Goal: Task Accomplishment & Management: Manage account settings

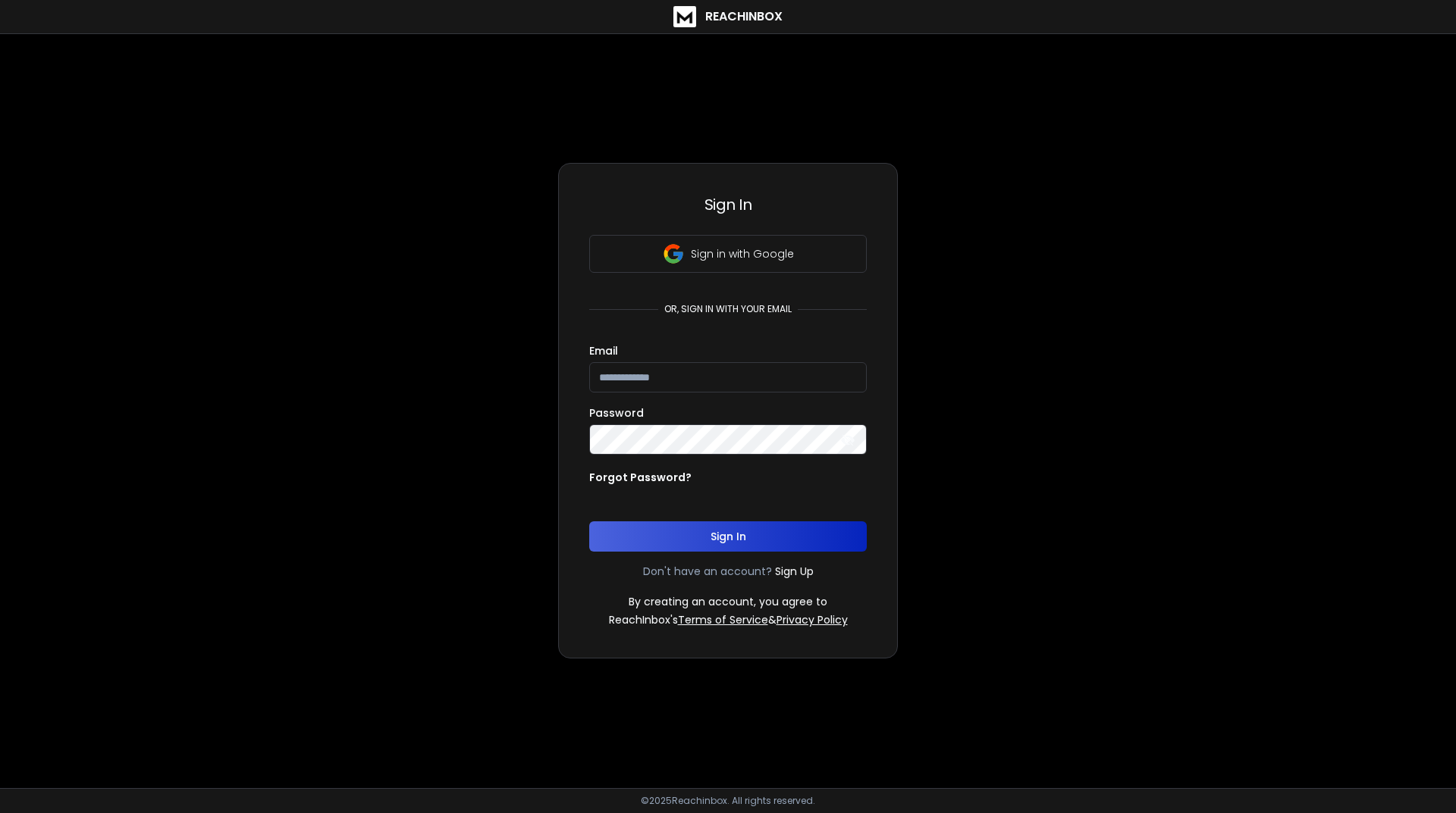
click at [679, 375] on input "email" at bounding box center [727, 377] width 277 height 30
paste input "**********"
type input "**********"
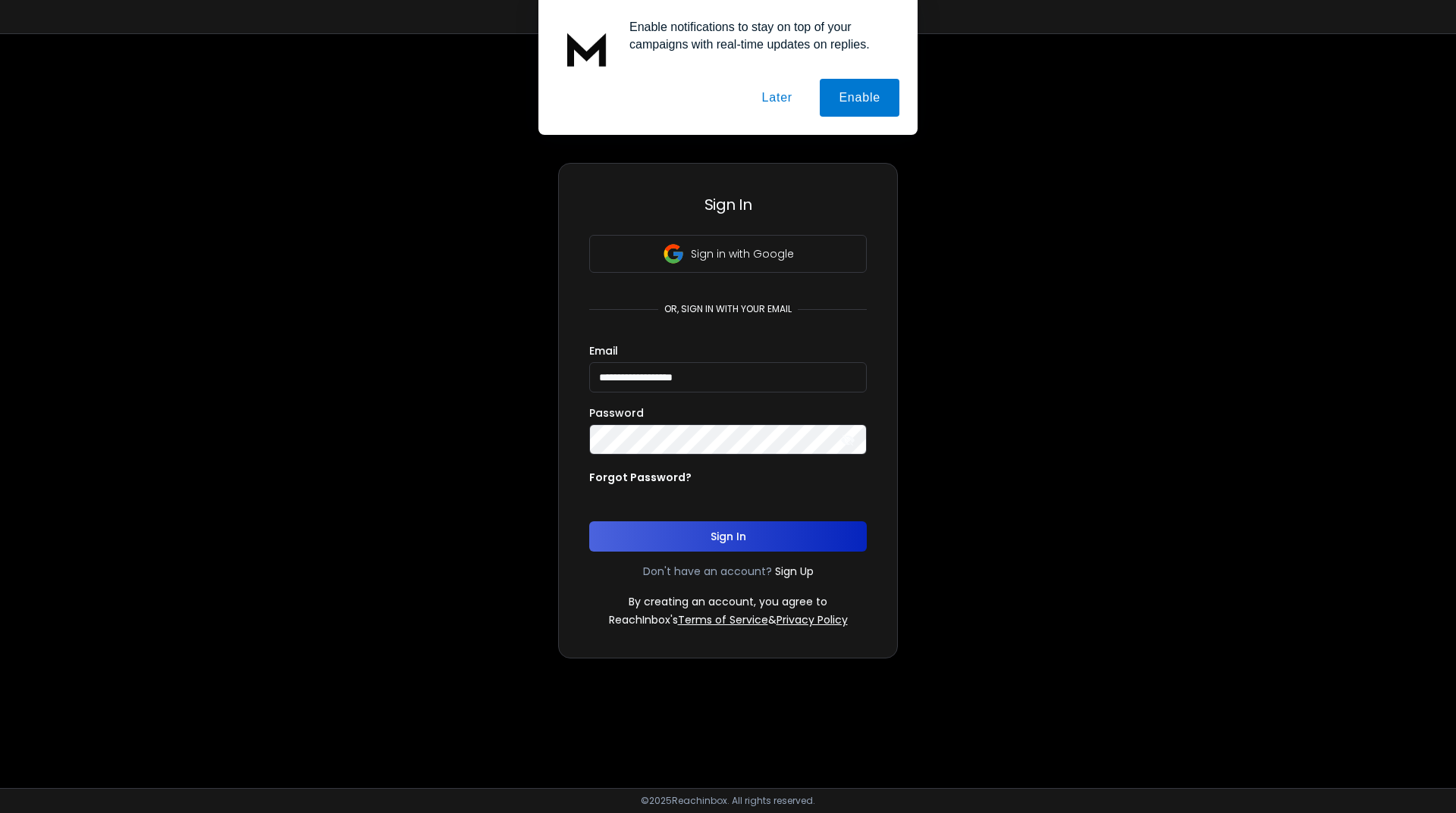
click at [738, 544] on button "Sign In" at bounding box center [727, 537] width 277 height 30
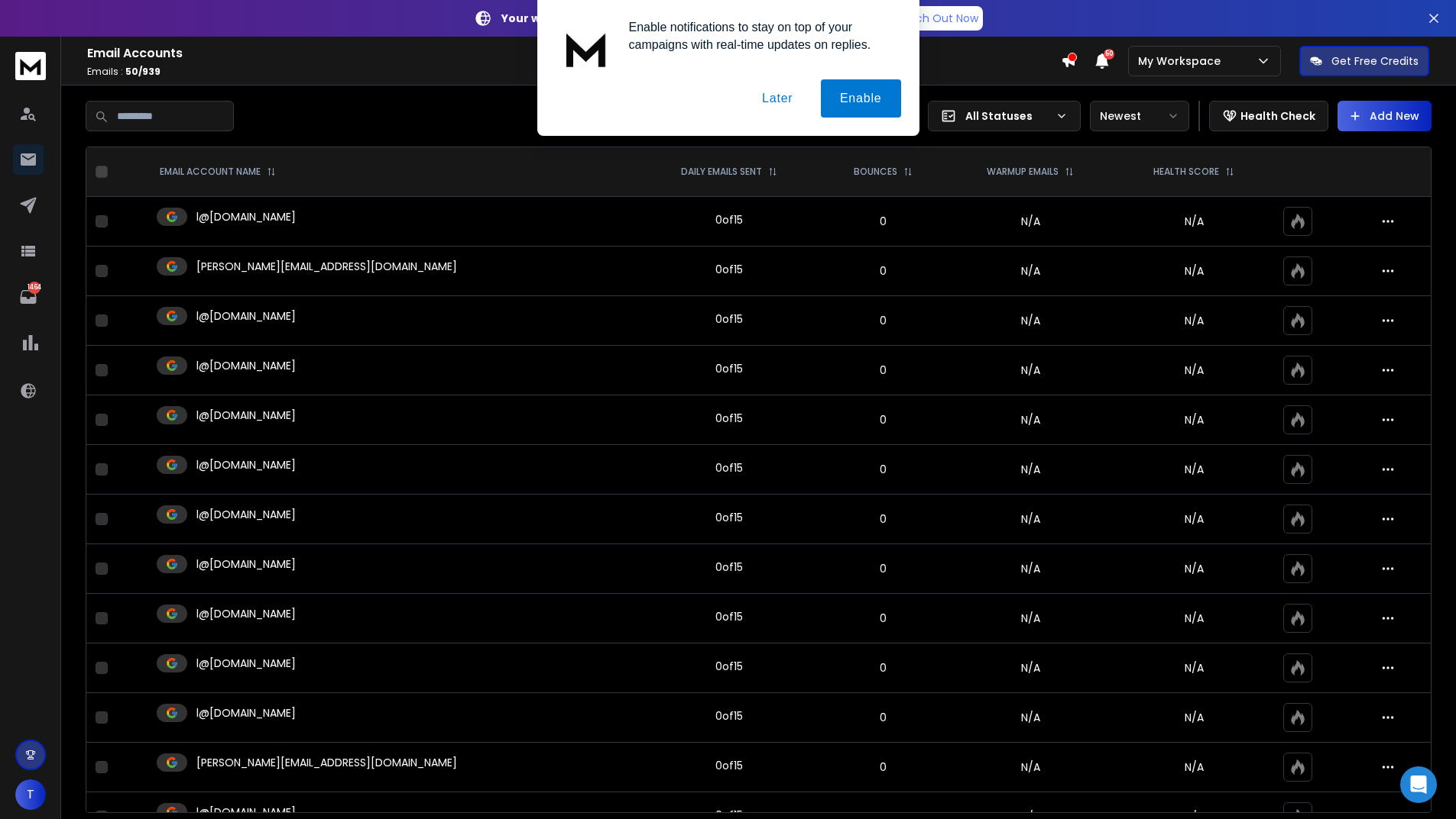
click at [767, 93] on button "Later" at bounding box center [777, 99] width 68 height 38
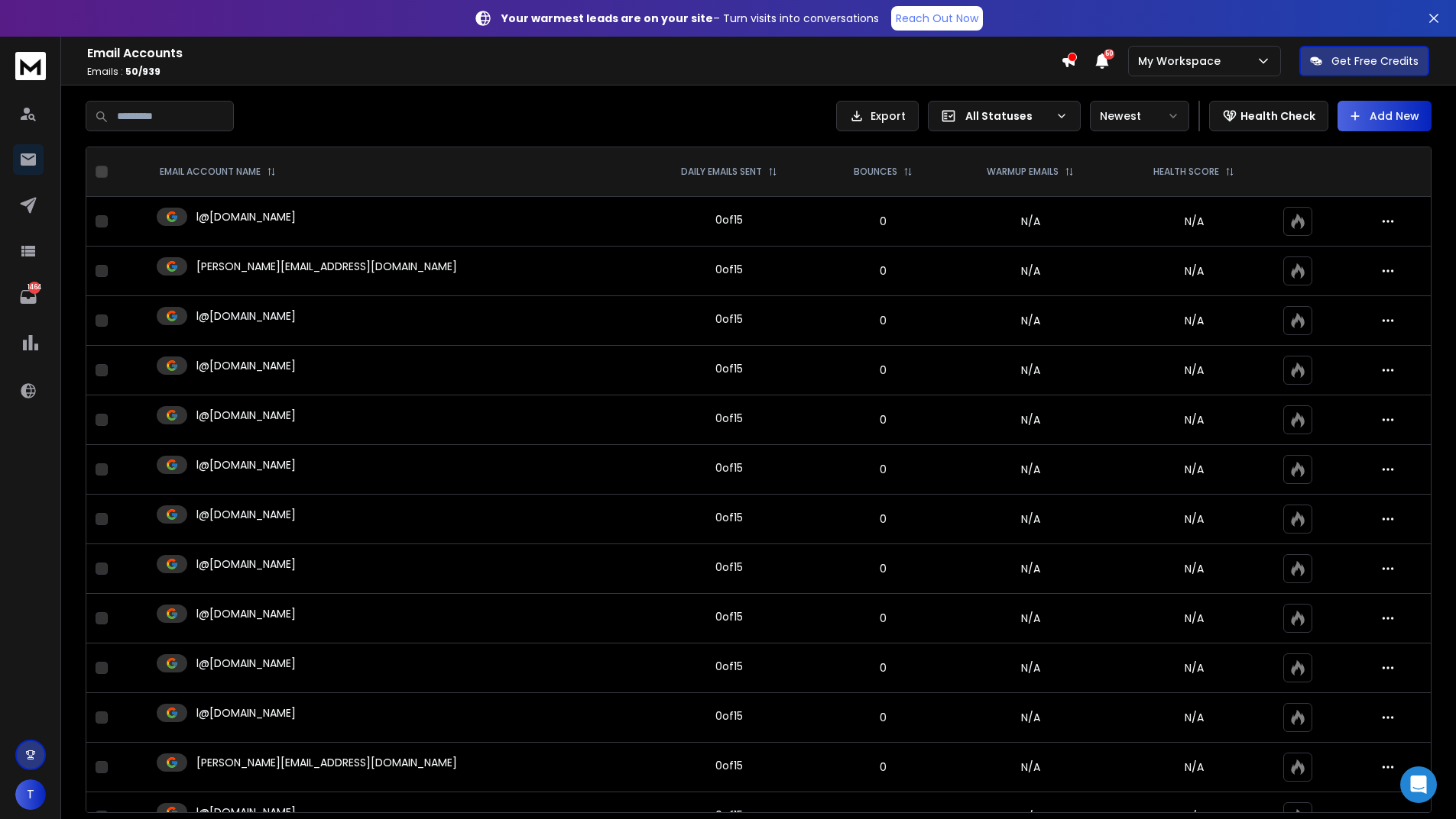
click at [1400, 113] on button "Add New" at bounding box center [1384, 116] width 94 height 30
click at [1399, 115] on button "Add New" at bounding box center [1384, 116] width 94 height 30
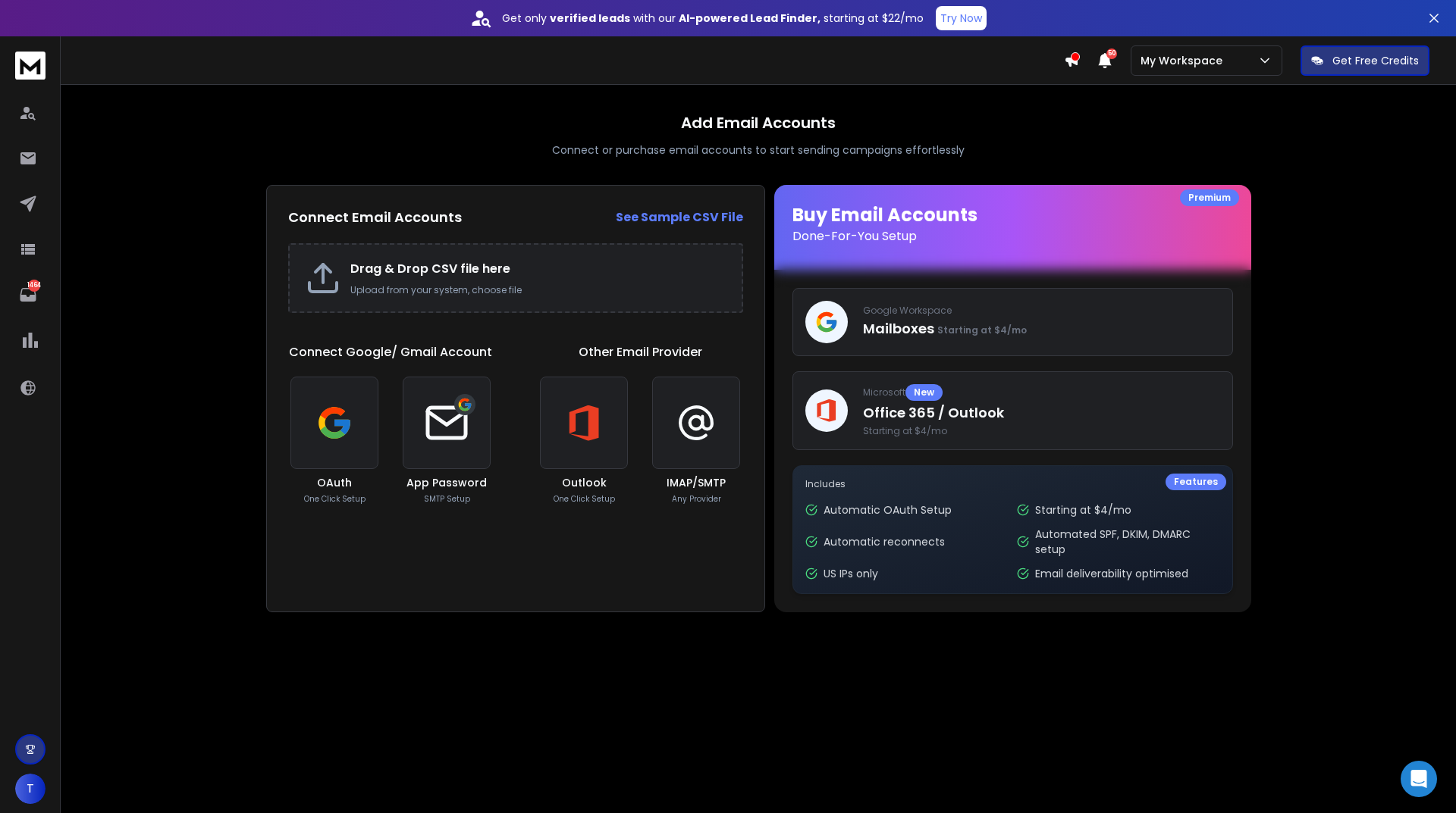
click at [308, 421] on div at bounding box center [334, 422] width 88 height 92
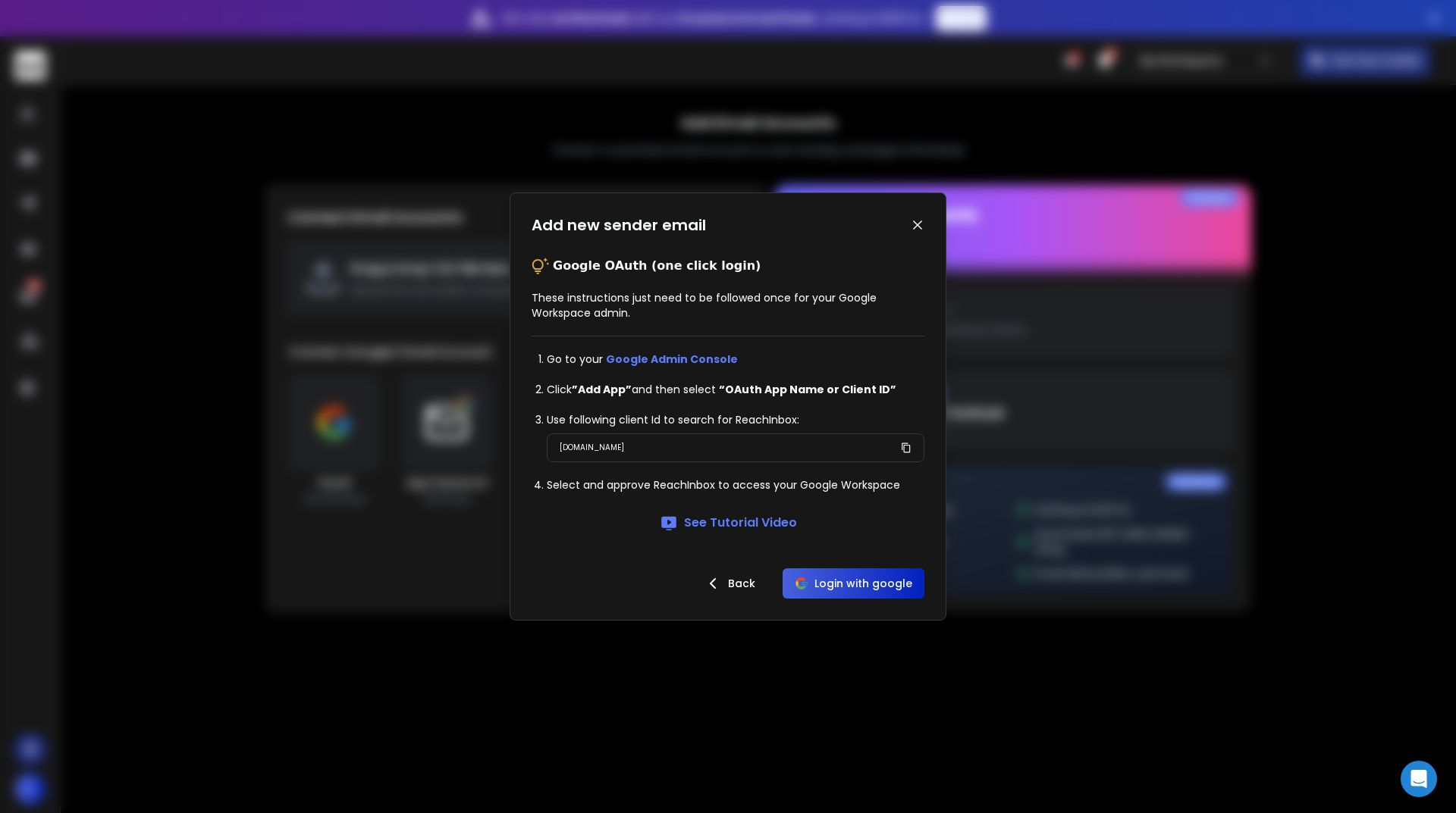
click at [857, 581] on button "Login with google" at bounding box center [854, 583] width 142 height 30
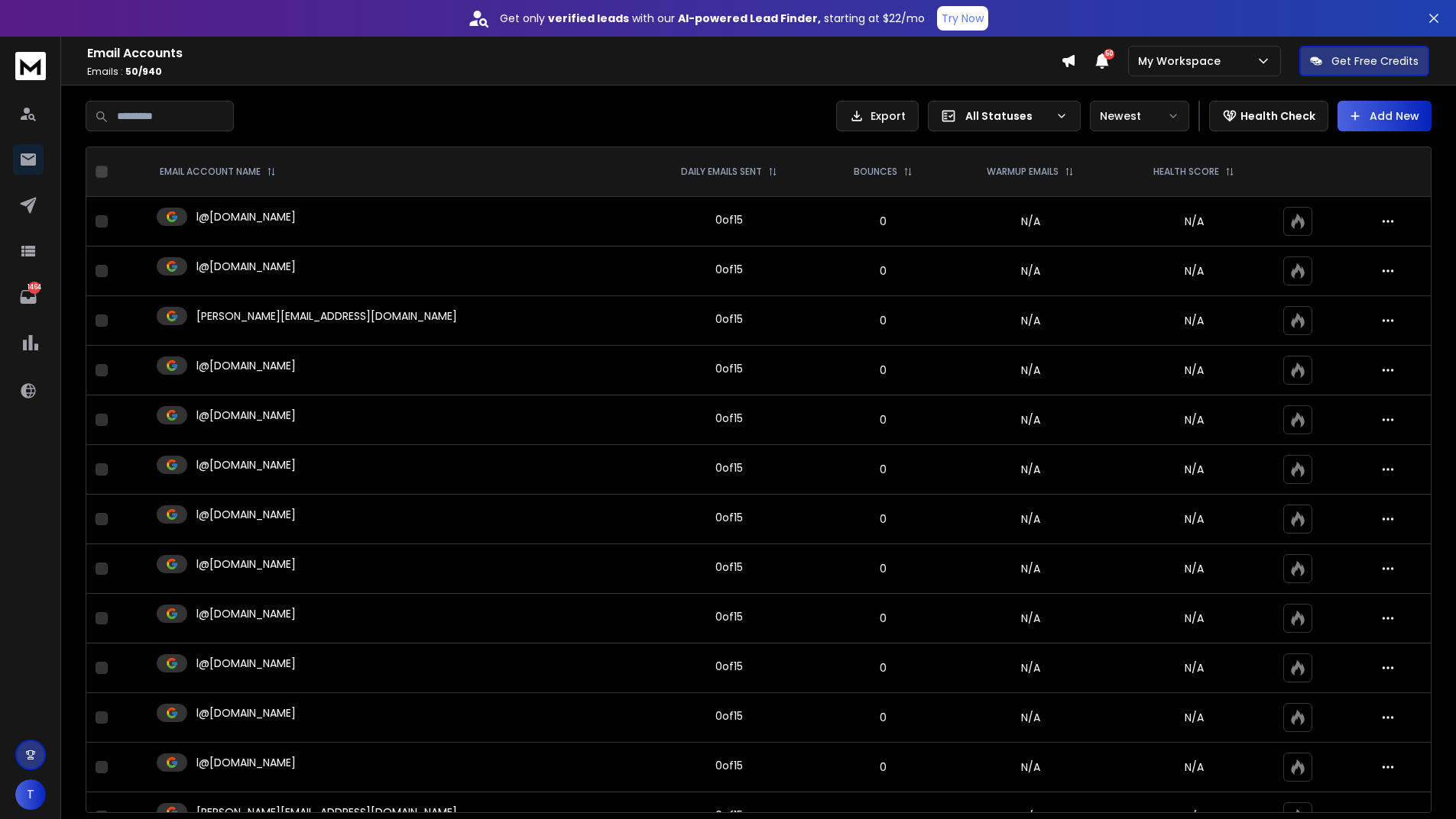
click at [1396, 118] on button "Add New" at bounding box center [1384, 116] width 94 height 30
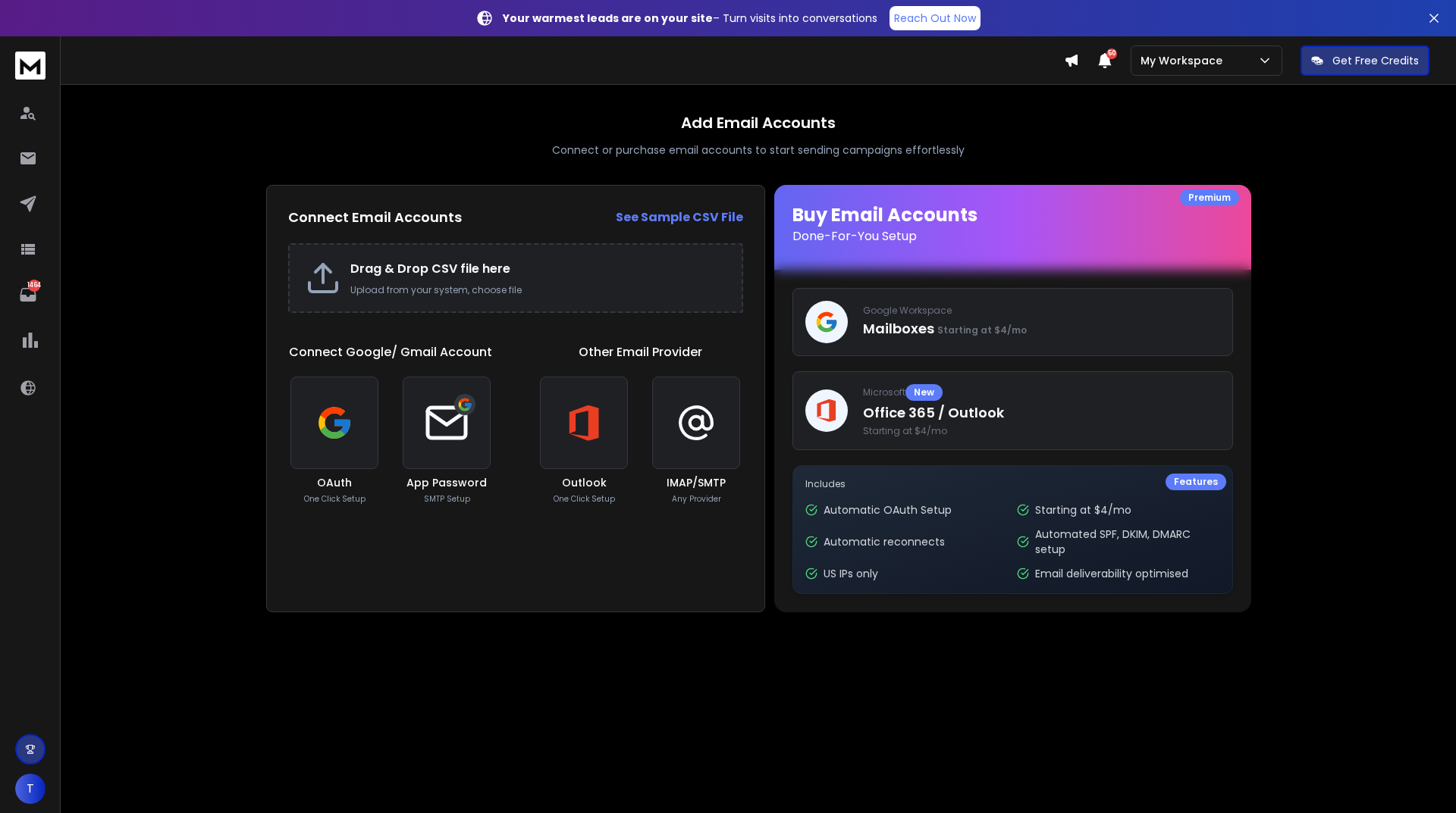
click at [336, 425] on icon at bounding box center [335, 423] width 38 height 46
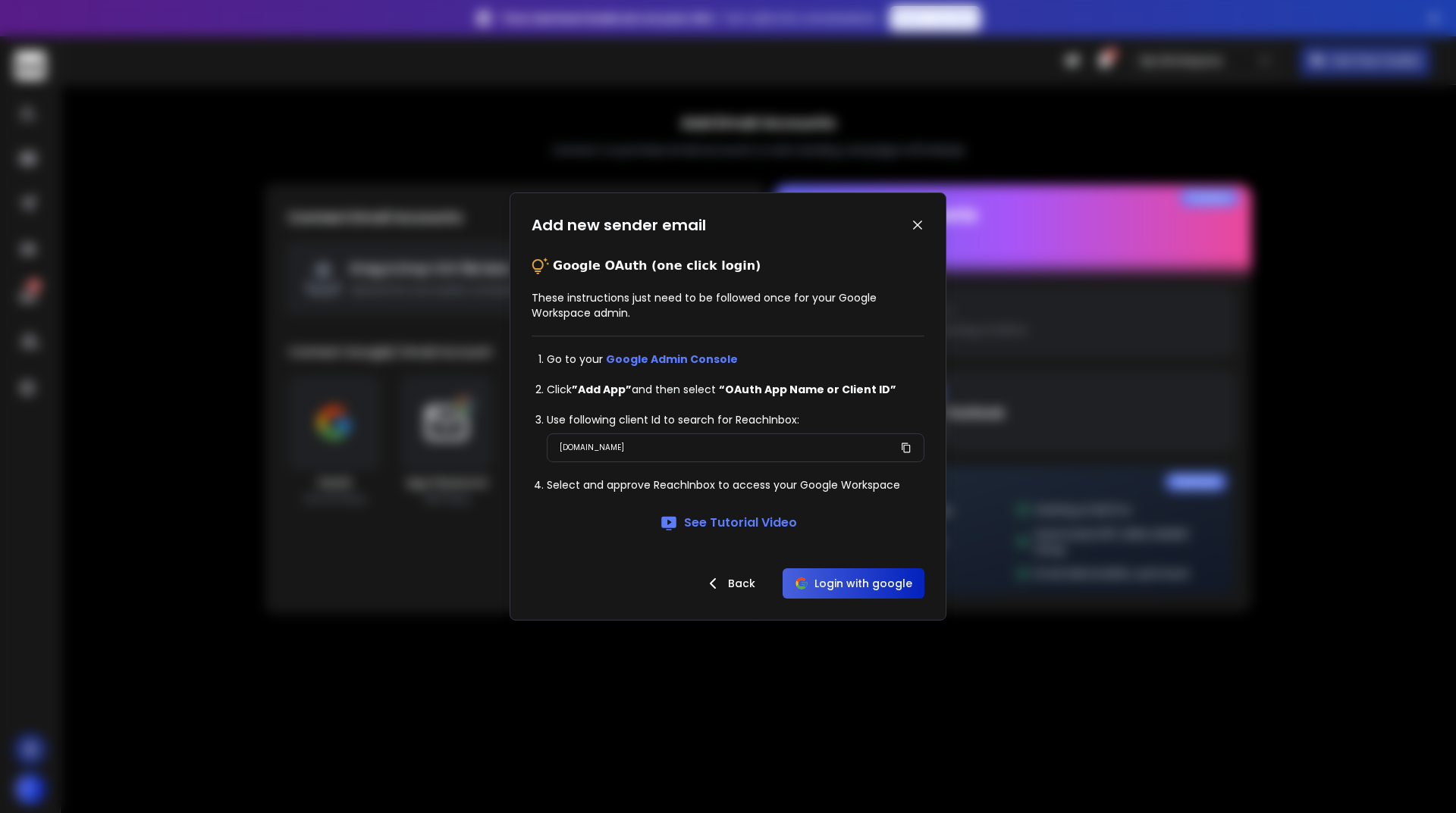
click at [869, 581] on button "Login with google" at bounding box center [854, 583] width 142 height 30
